Goal: Information Seeking & Learning: Check status

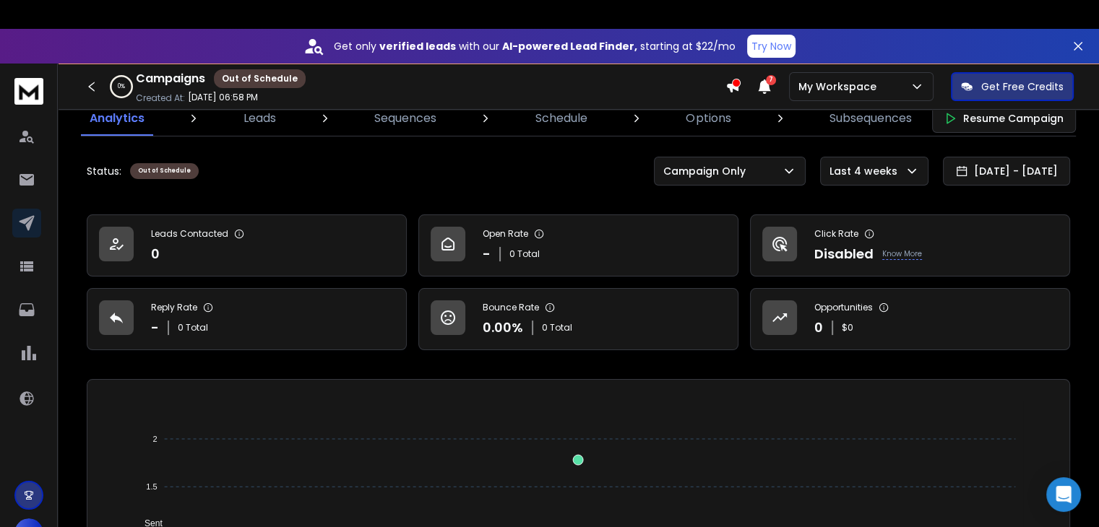
scroll to position [72, 0]
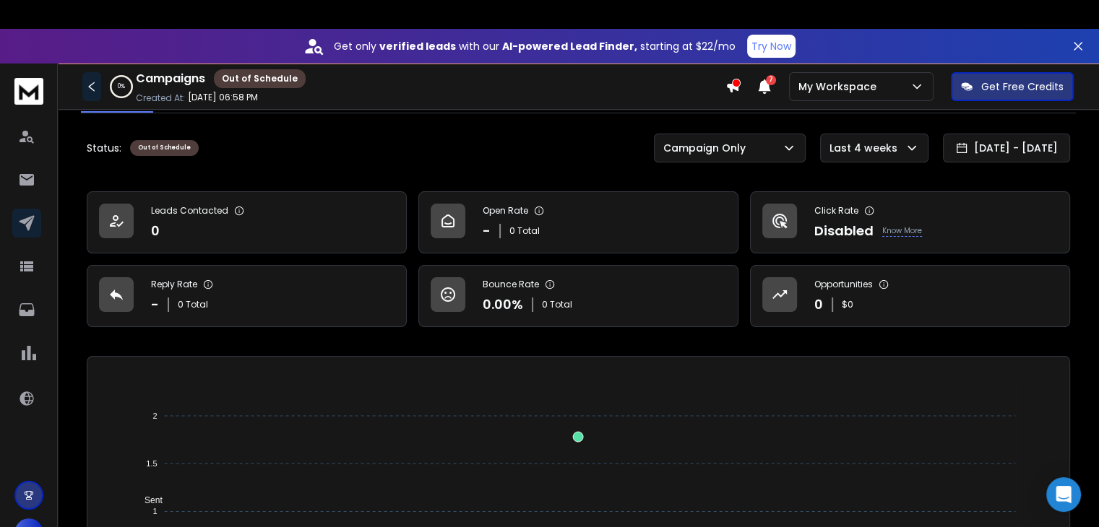
click at [85, 80] on icon at bounding box center [91, 86] width 13 height 13
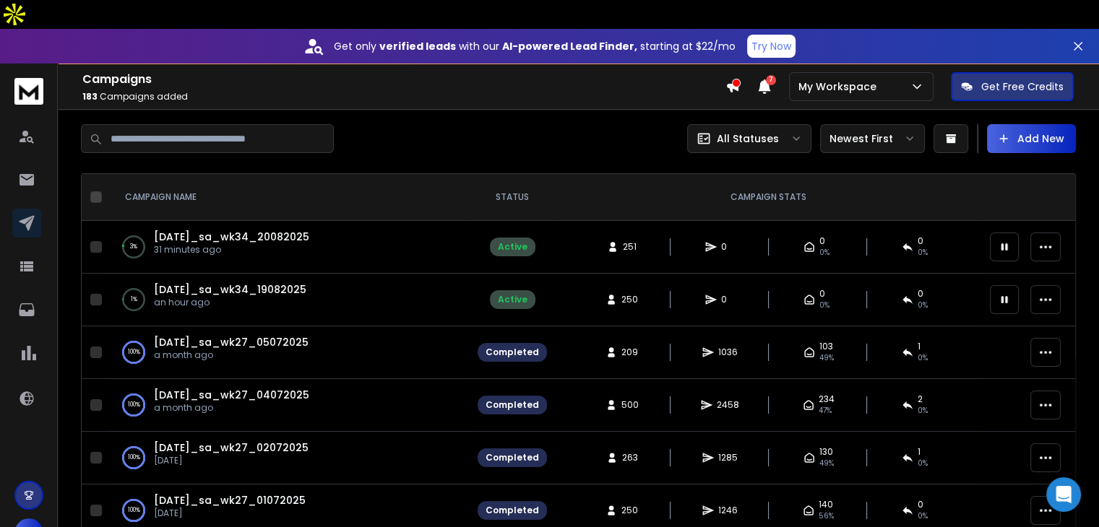
click at [236, 230] on span "[DATE]_sa_wk34_20082025" at bounding box center [231, 237] width 155 height 14
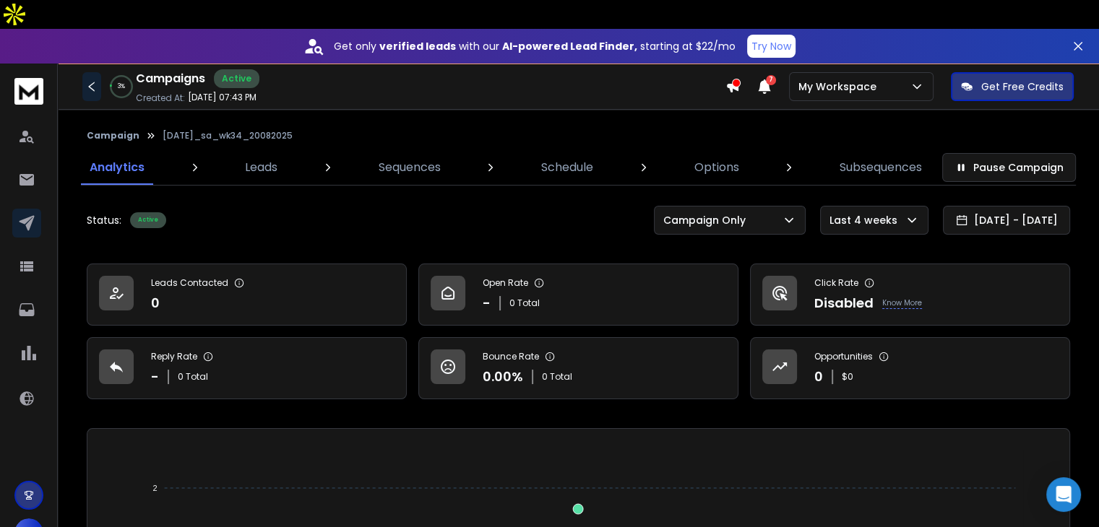
click at [87, 80] on icon at bounding box center [91, 86] width 13 height 13
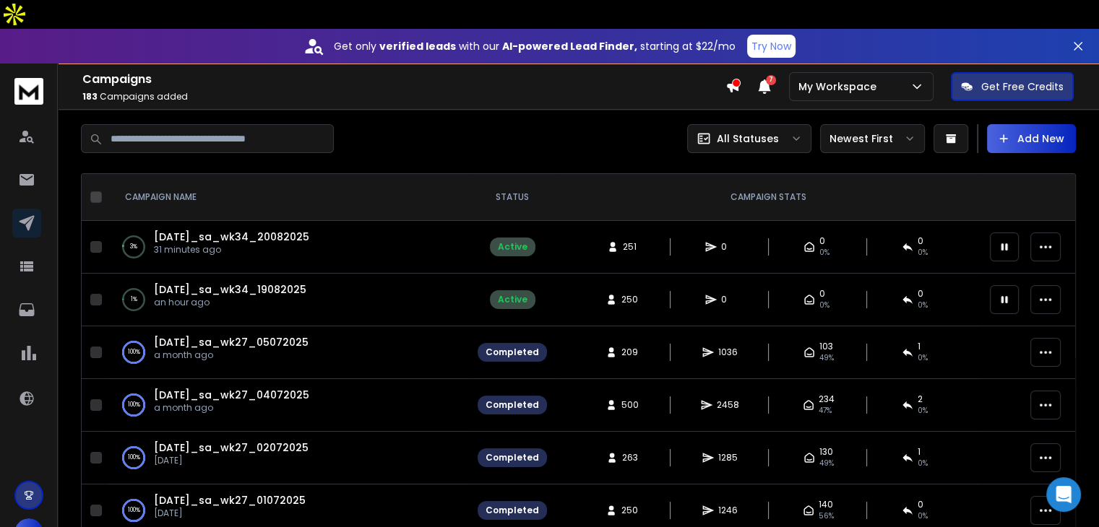
click at [292, 230] on span "[DATE]_sa_wk34_20082025" at bounding box center [231, 237] width 155 height 14
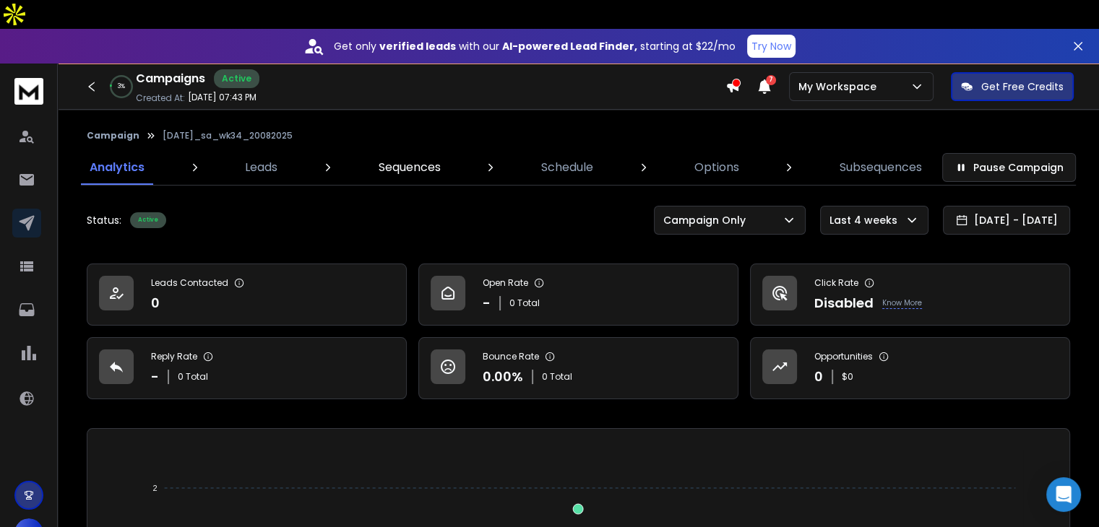
click at [407, 159] on p "Sequences" at bounding box center [409, 167] width 62 height 17
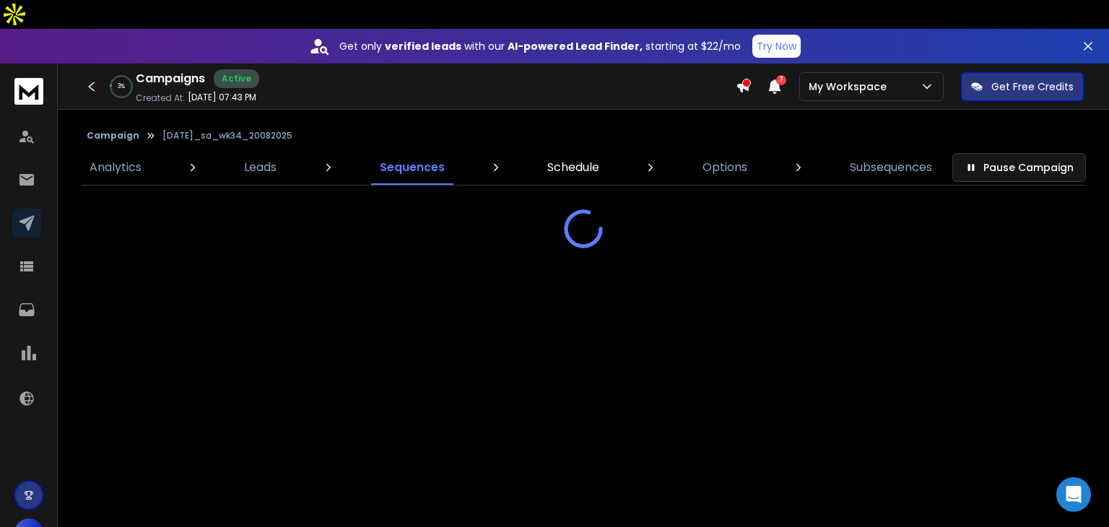
click at [550, 159] on p "Schedule" at bounding box center [573, 167] width 52 height 17
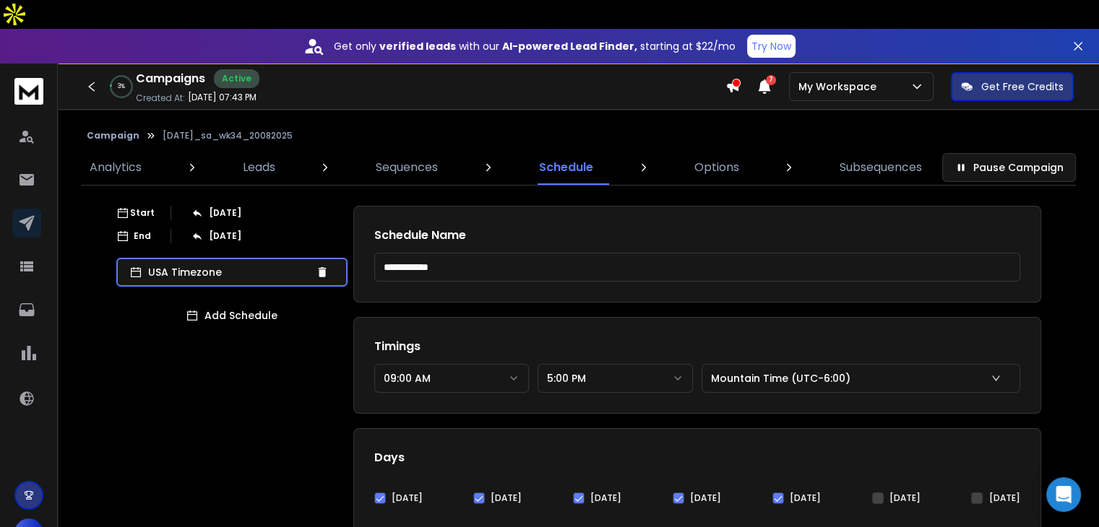
click at [240, 207] on p "[DATE]" at bounding box center [225, 213] width 33 height 12
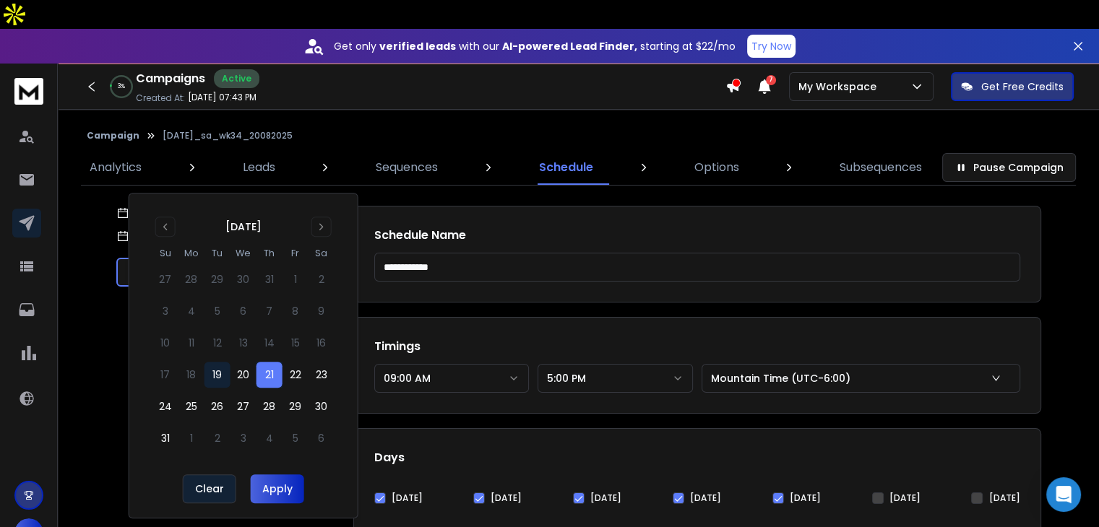
click at [220, 489] on button "Clear" at bounding box center [209, 489] width 53 height 29
click at [200, 486] on button "Clear" at bounding box center [209, 489] width 53 height 29
drag, startPoint x: 64, startPoint y: 325, endPoint x: 73, endPoint y: 300, distance: 26.0
click at [64, 325] on div "Analytics" at bounding box center [80, 324] width 64 height 27
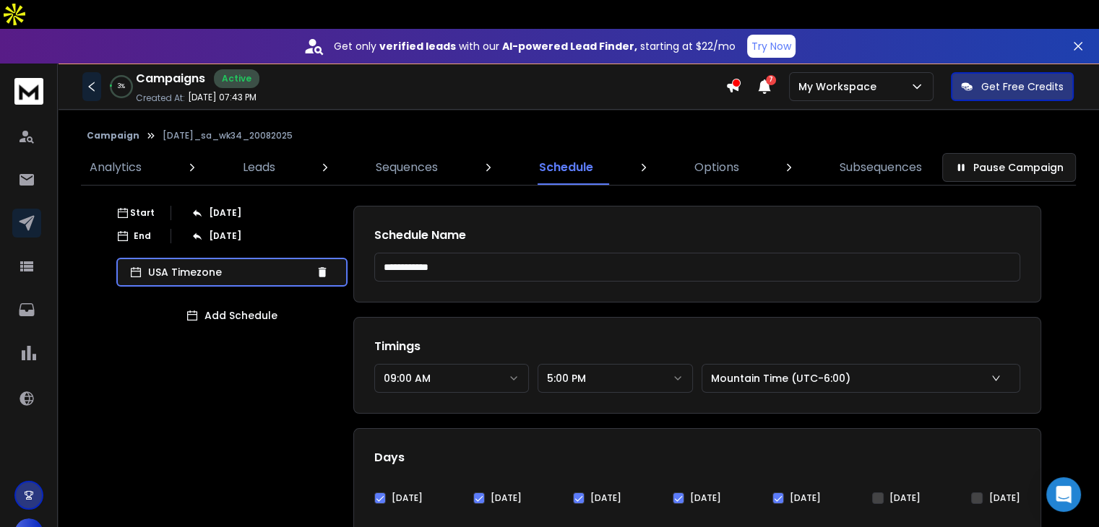
click at [92, 80] on icon at bounding box center [91, 86] width 13 height 13
